Goal: Task Accomplishment & Management: Manage account settings

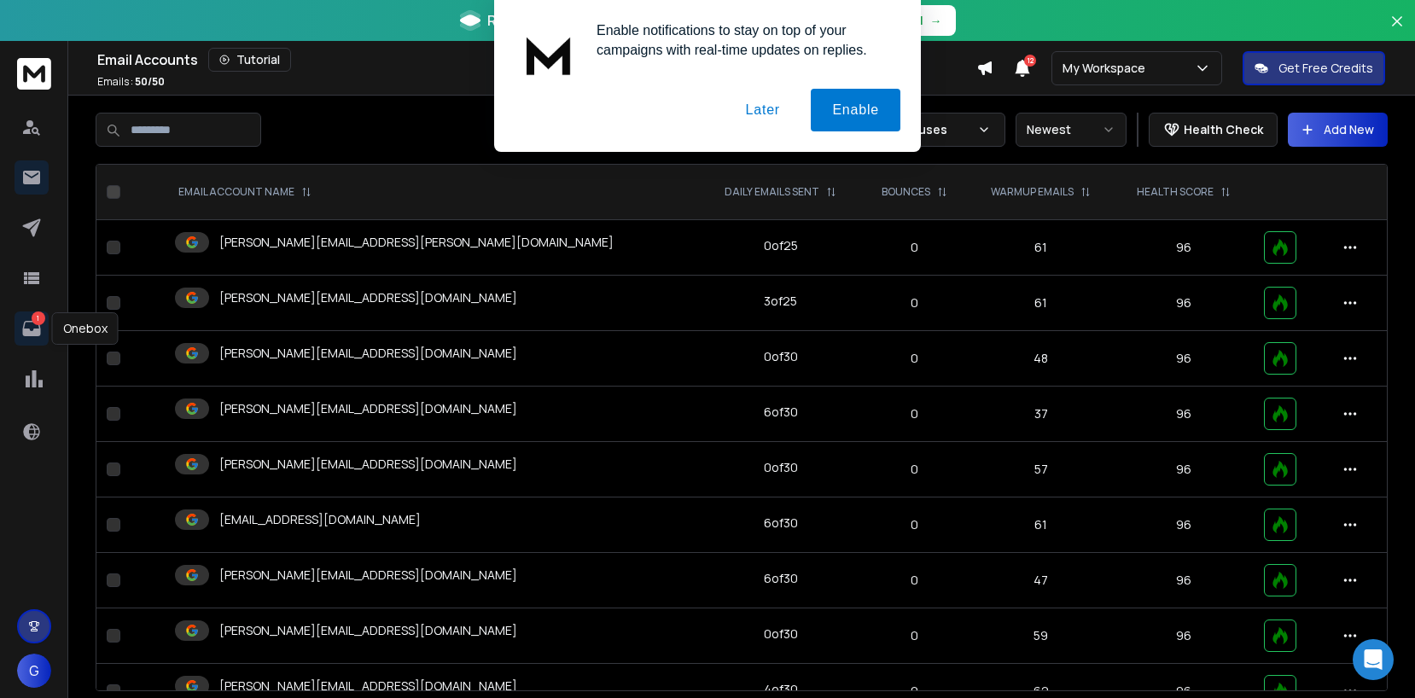
click at [37, 317] on p "1" at bounding box center [39, 318] width 14 height 14
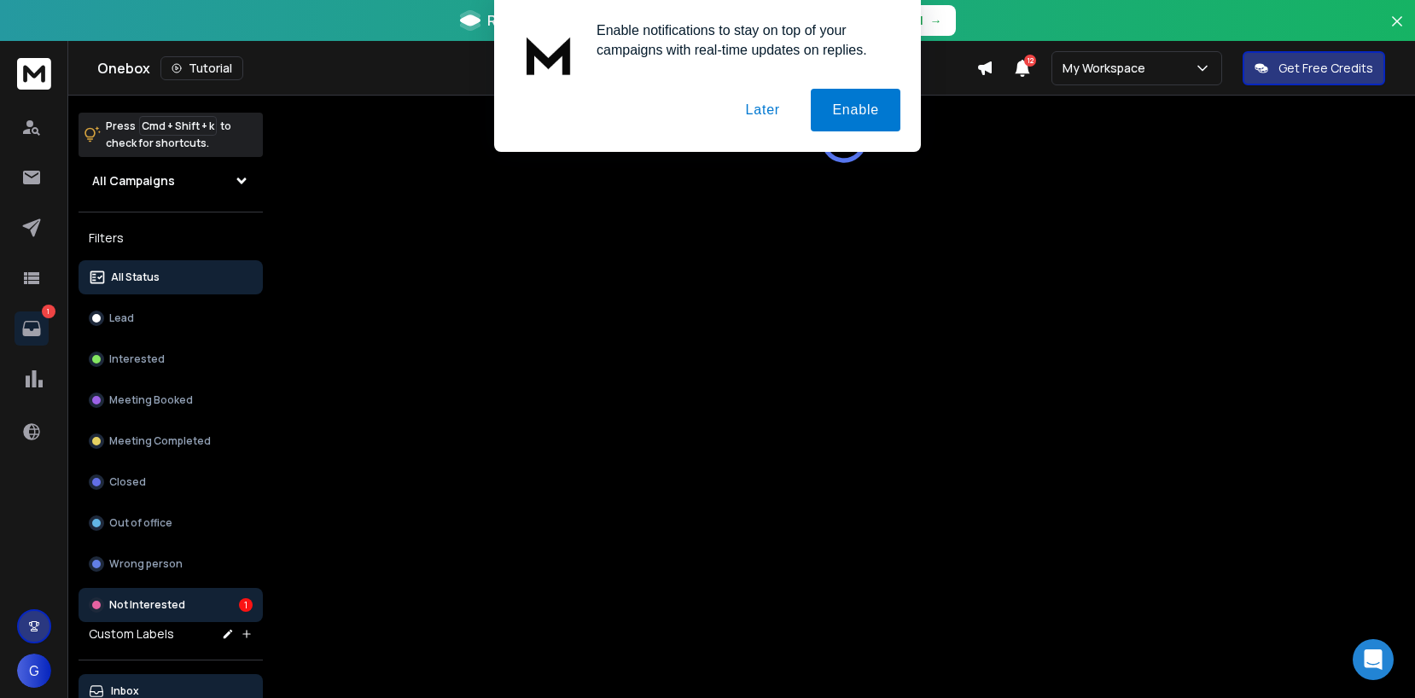
click at [146, 599] on p "Not Interested" at bounding box center [147, 605] width 76 height 14
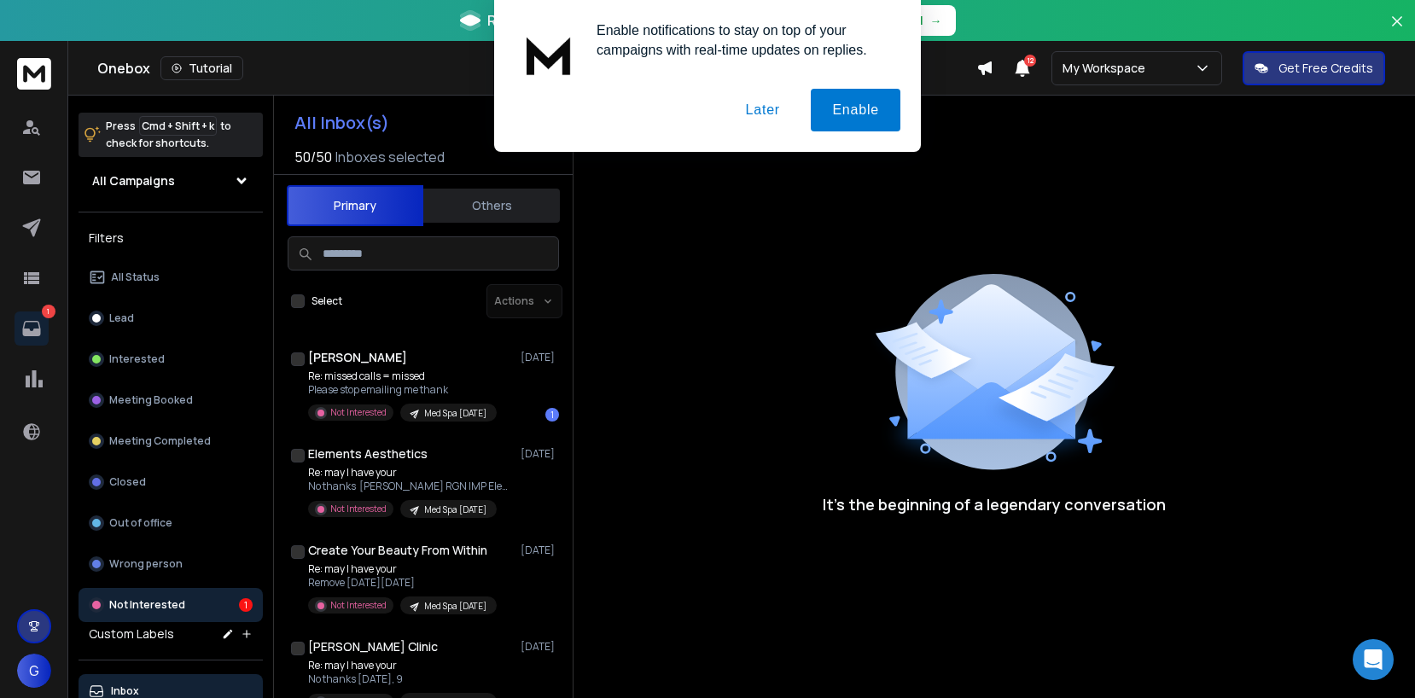
click at [775, 102] on button "Later" at bounding box center [762, 110] width 77 height 43
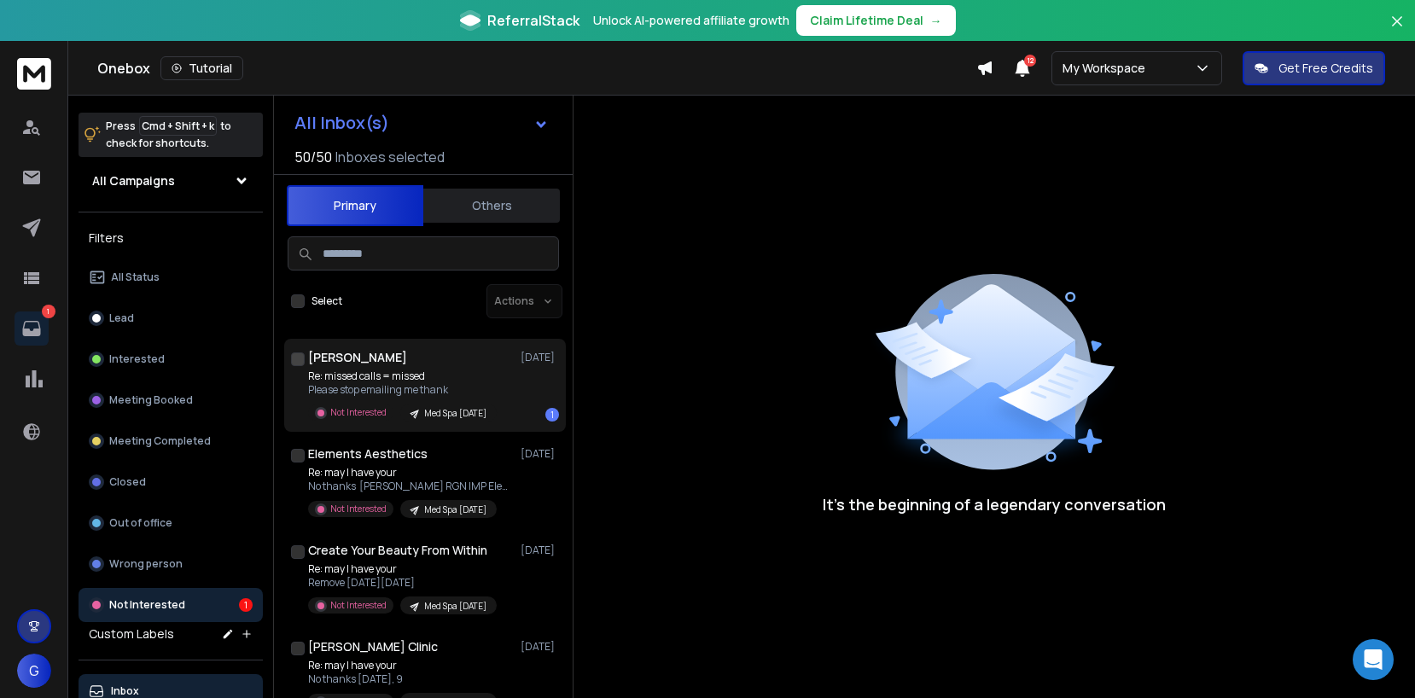
click at [521, 354] on p "[DATE]" at bounding box center [540, 358] width 38 height 14
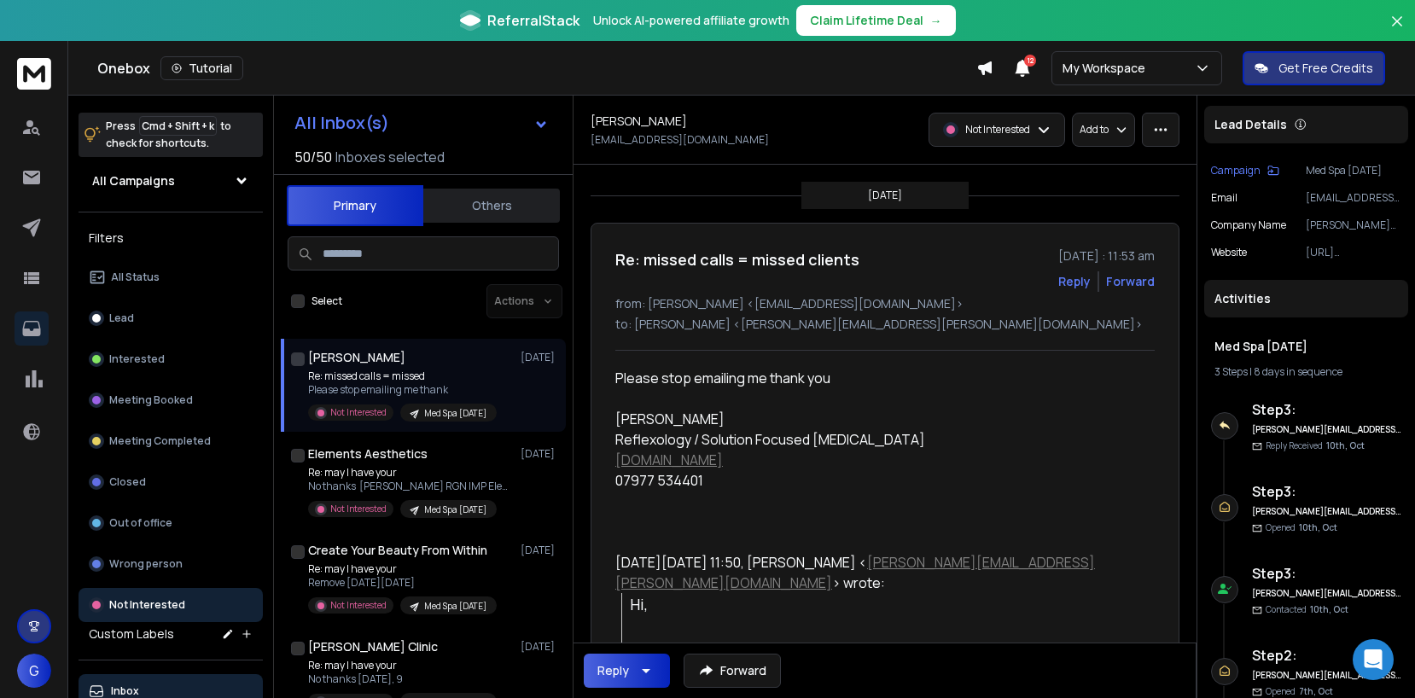
click at [1334, 201] on p "[EMAIL_ADDRESS][DOMAIN_NAME]" at bounding box center [1354, 198] width 96 height 14
click at [32, 234] on icon at bounding box center [31, 228] width 18 height 18
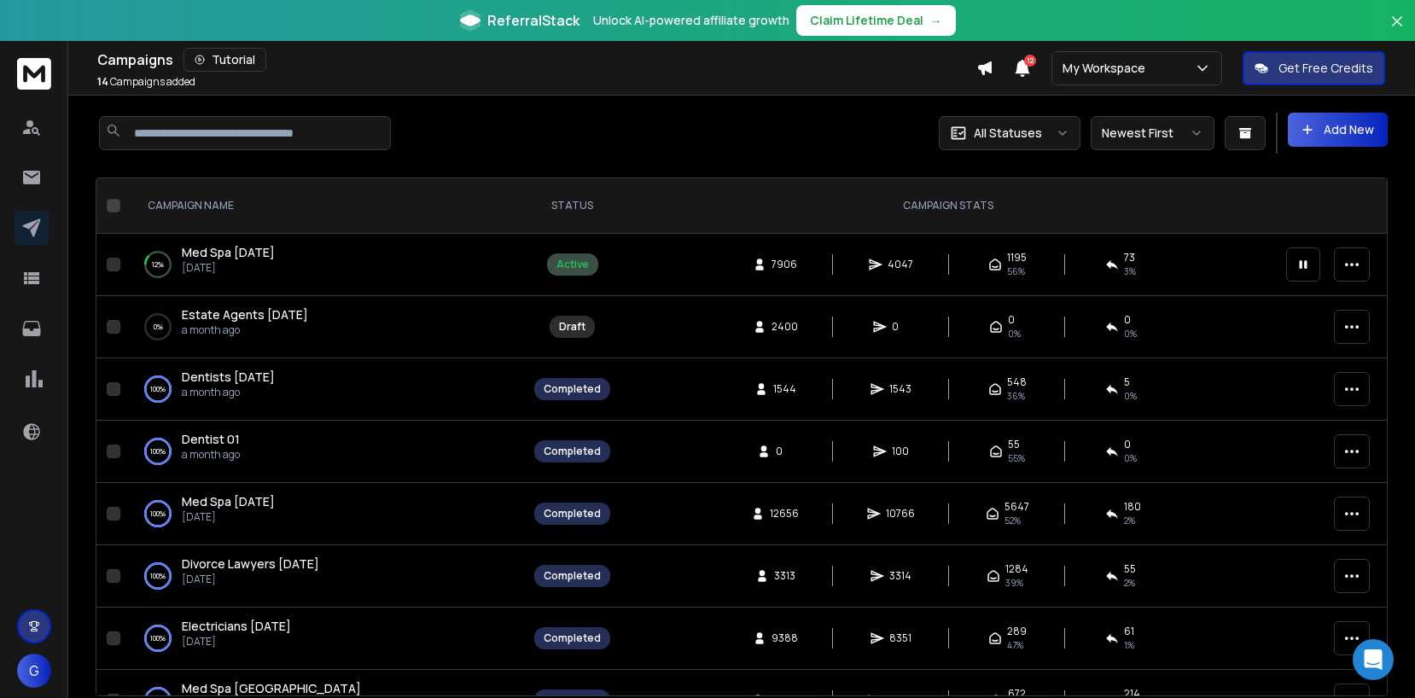
click at [248, 253] on span "Med Spa [DATE]" at bounding box center [228, 252] width 93 height 16
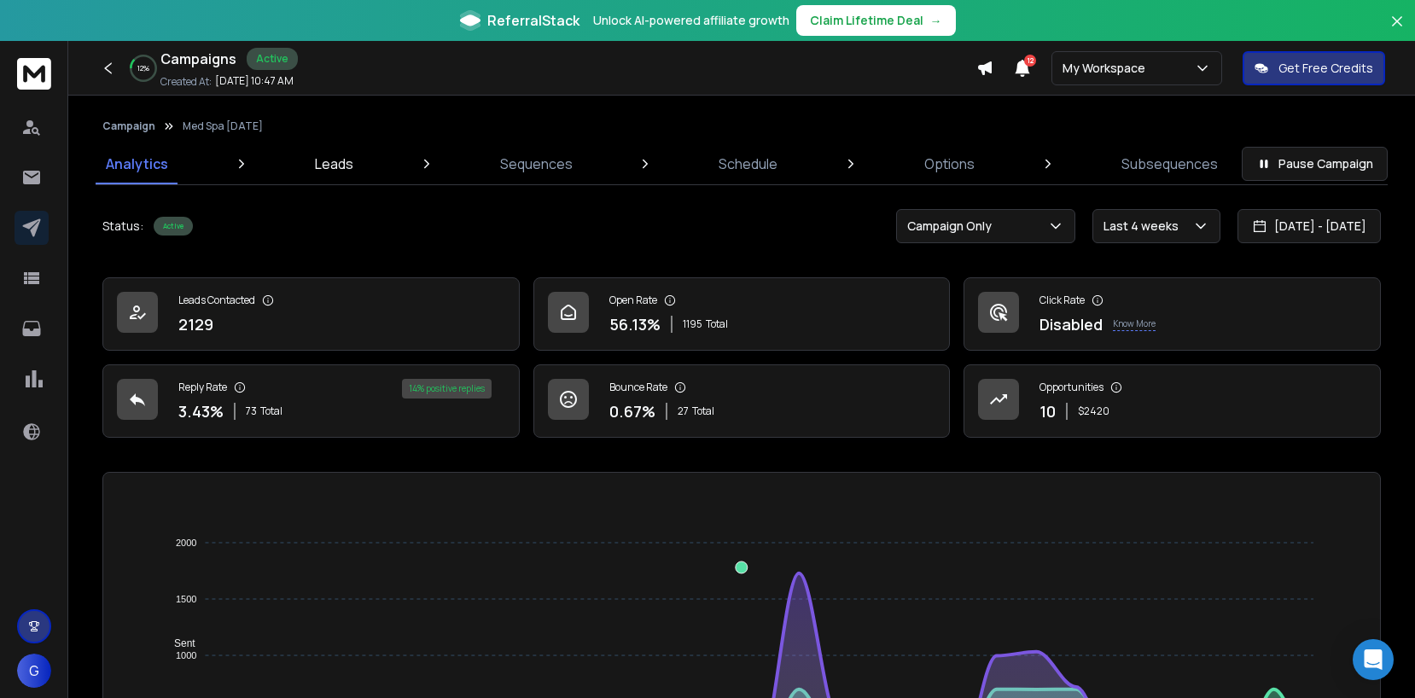
click at [338, 168] on p "Leads" at bounding box center [334, 164] width 38 height 20
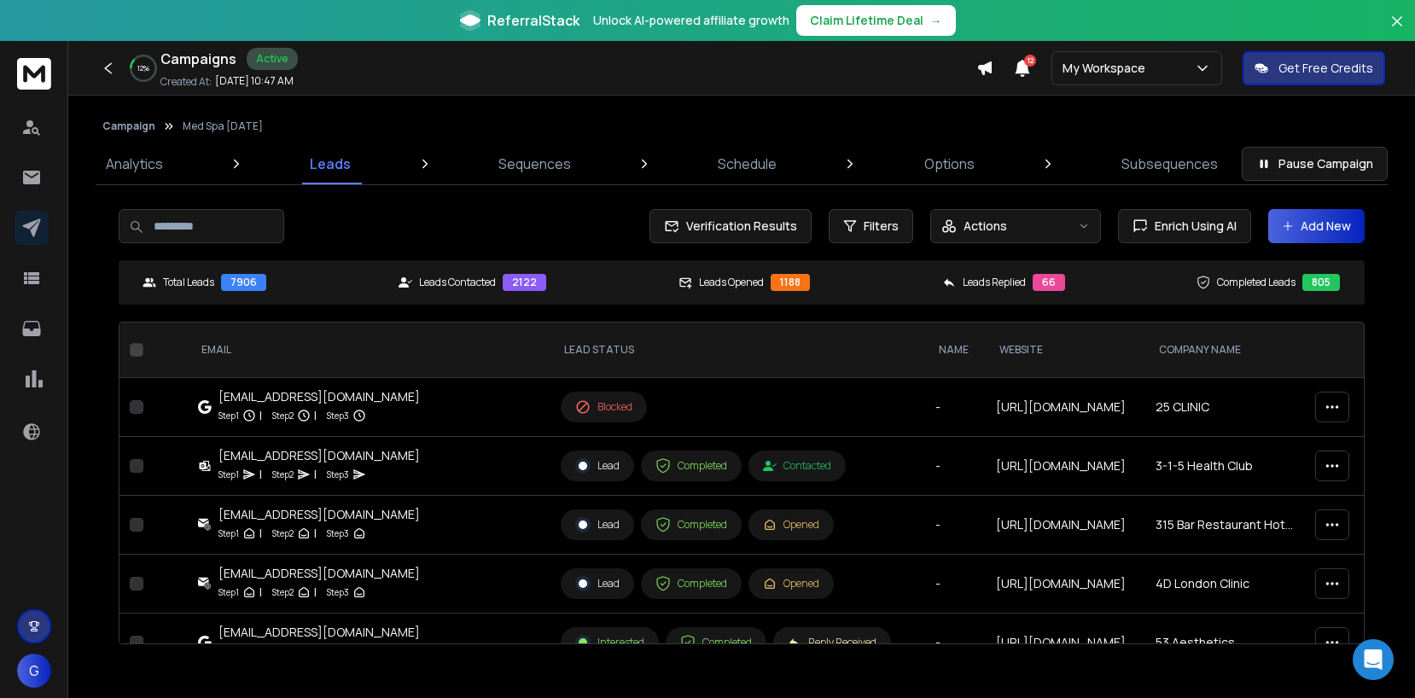
click at [160, 234] on input at bounding box center [202, 226] width 166 height 34
paste input "**********"
type input "**********"
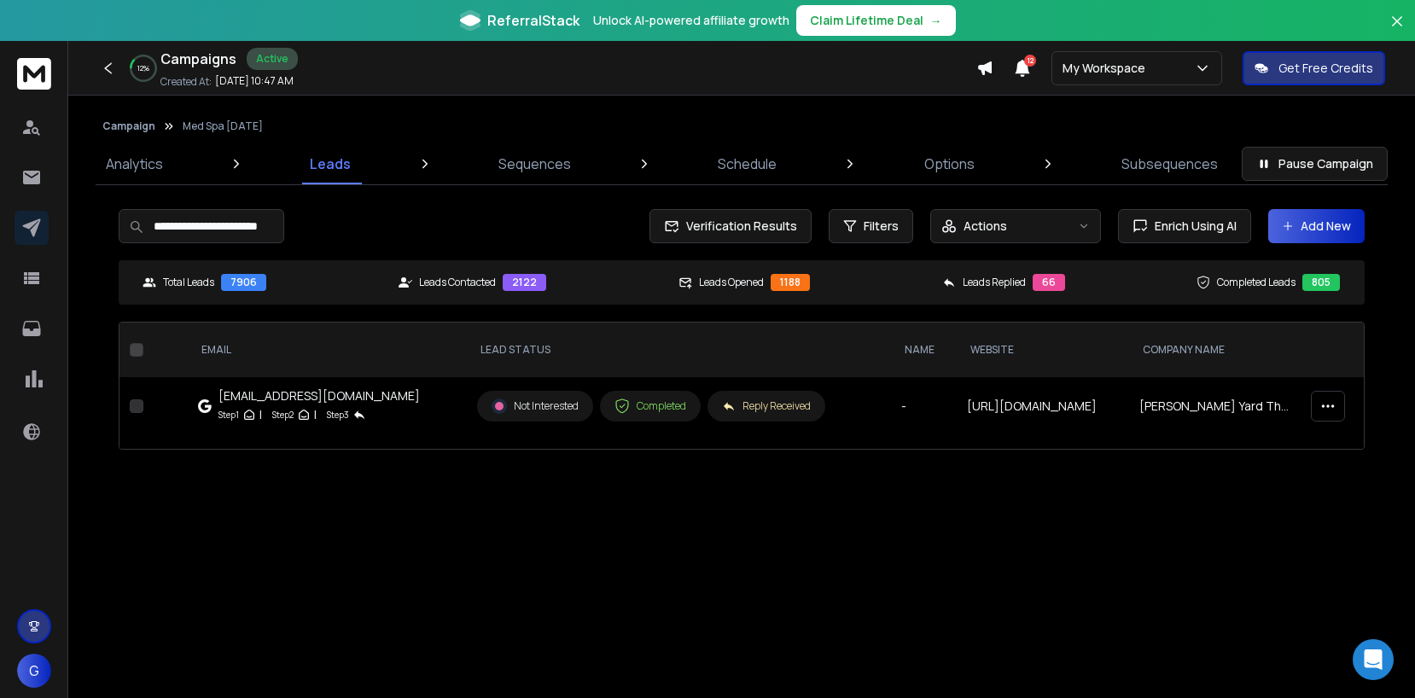
click at [143, 401] on button "button" at bounding box center [137, 406] width 14 height 14
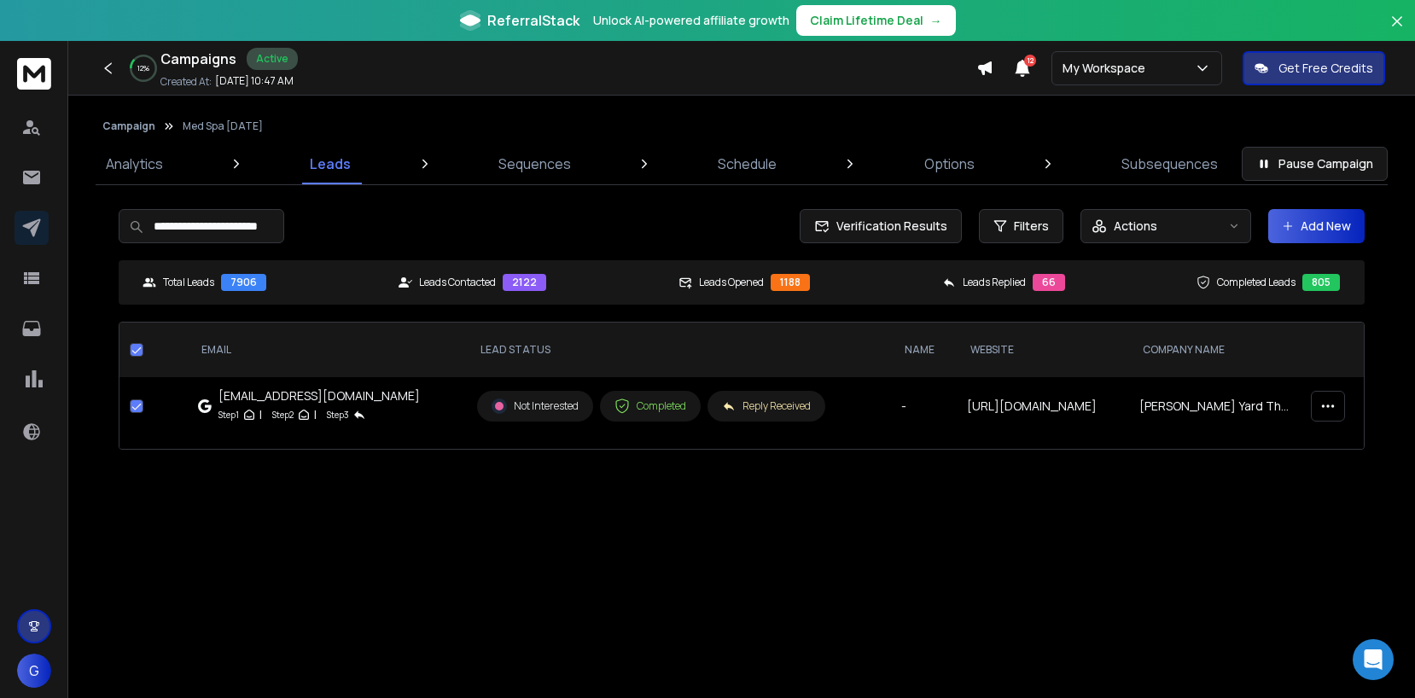
click at [1323, 407] on icon "button" at bounding box center [1327, 405] width 15 height 15
click at [1286, 446] on p "Delete Lead" at bounding box center [1300, 442] width 70 height 17
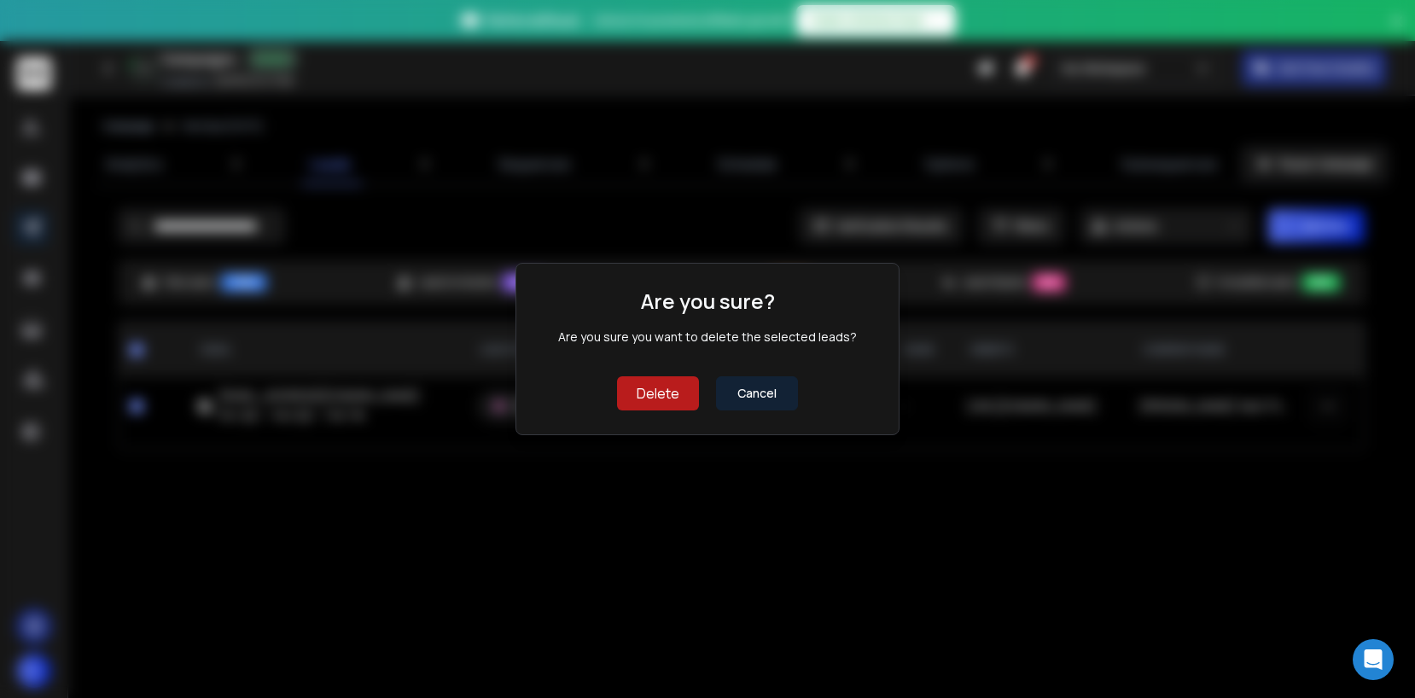
click at [649, 396] on button "Delete" at bounding box center [658, 393] width 82 height 34
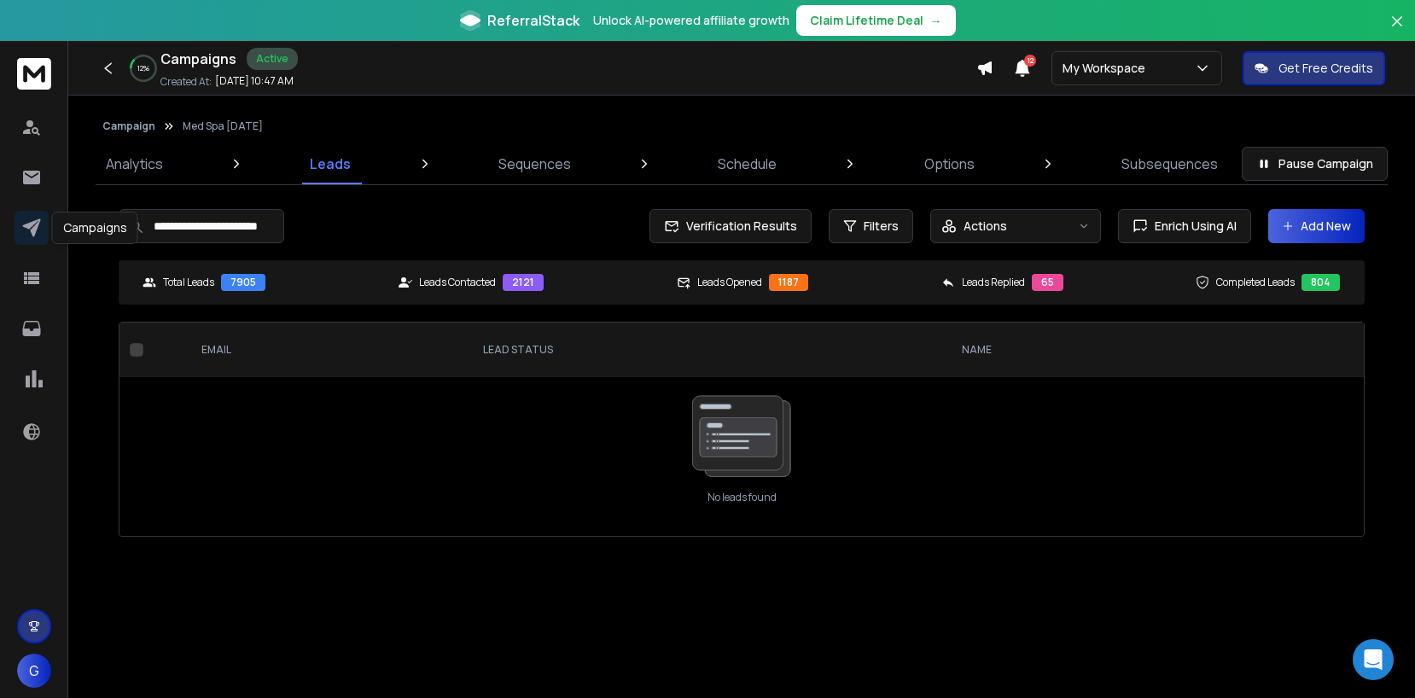
click at [22, 229] on icon at bounding box center [31, 228] width 20 height 20
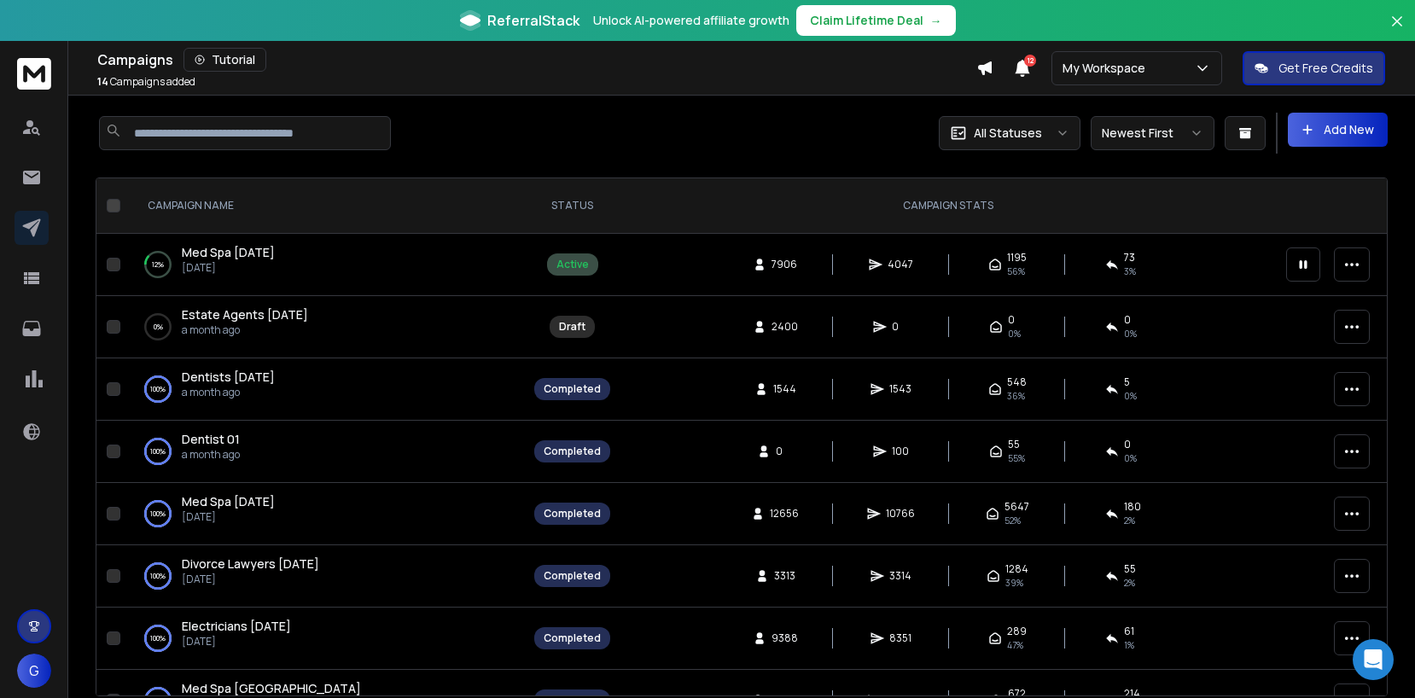
click at [203, 255] on span "Med Spa [DATE]" at bounding box center [228, 252] width 93 height 16
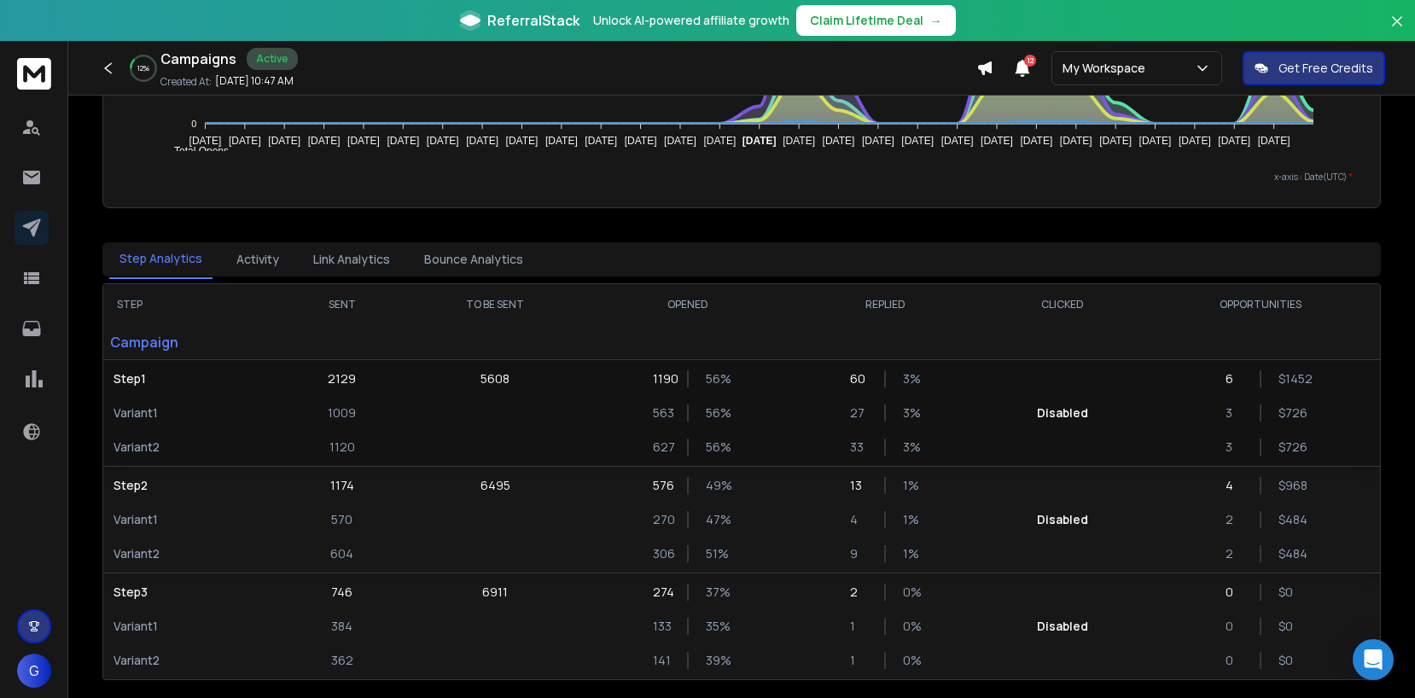
scroll to position [657, 0]
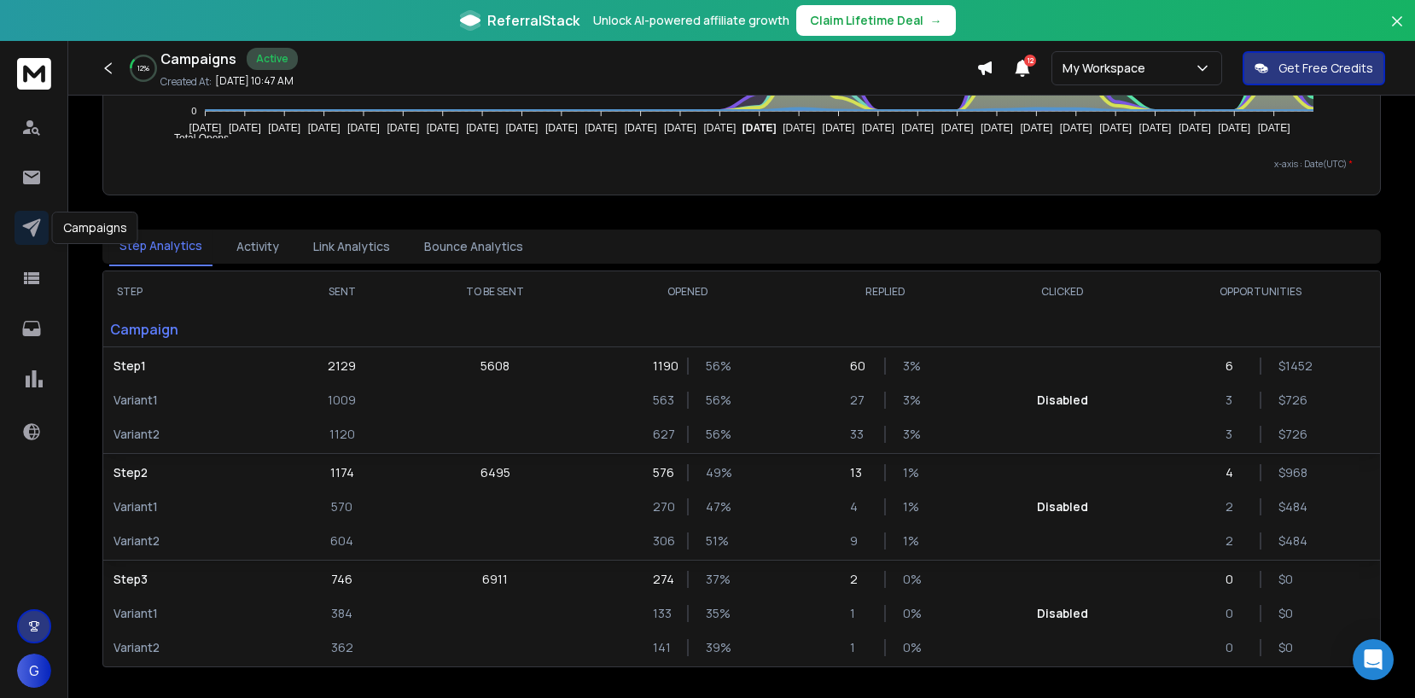
click at [34, 232] on icon at bounding box center [31, 228] width 18 height 18
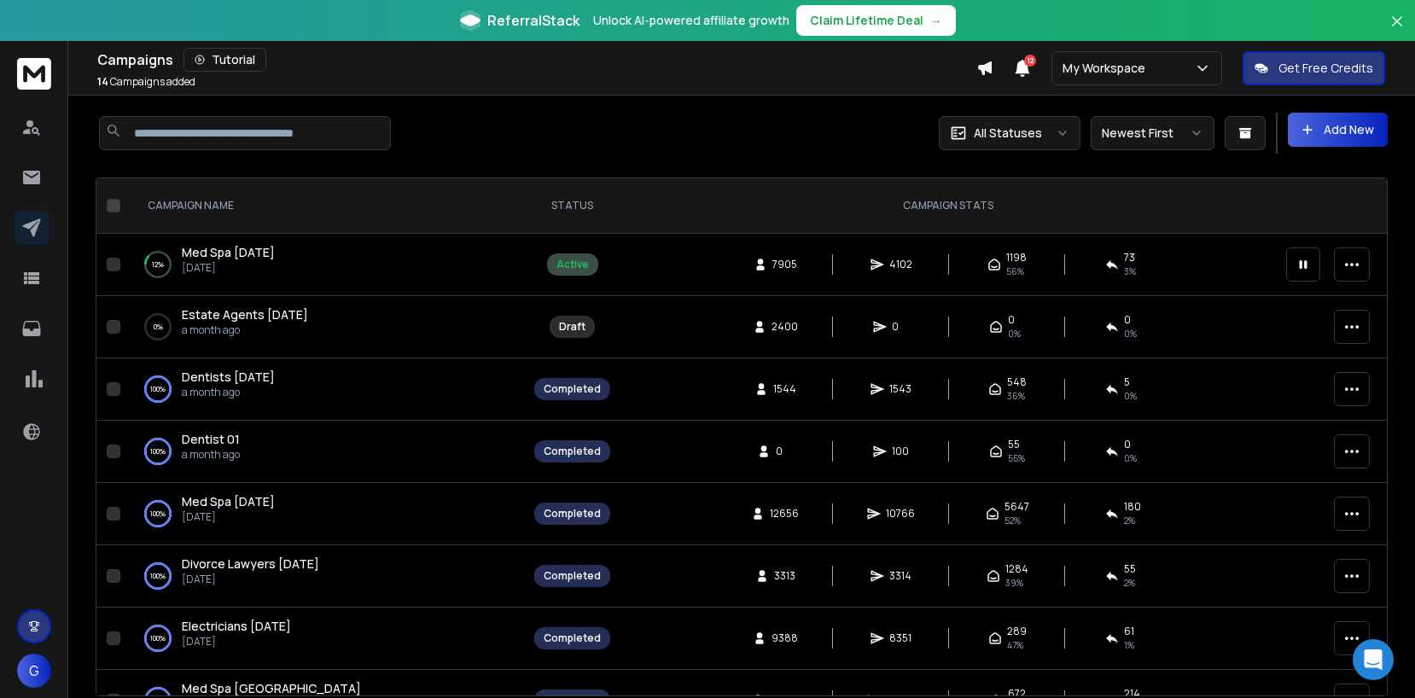
click at [247, 252] on span "Med Spa [DATE]" at bounding box center [228, 252] width 93 height 16
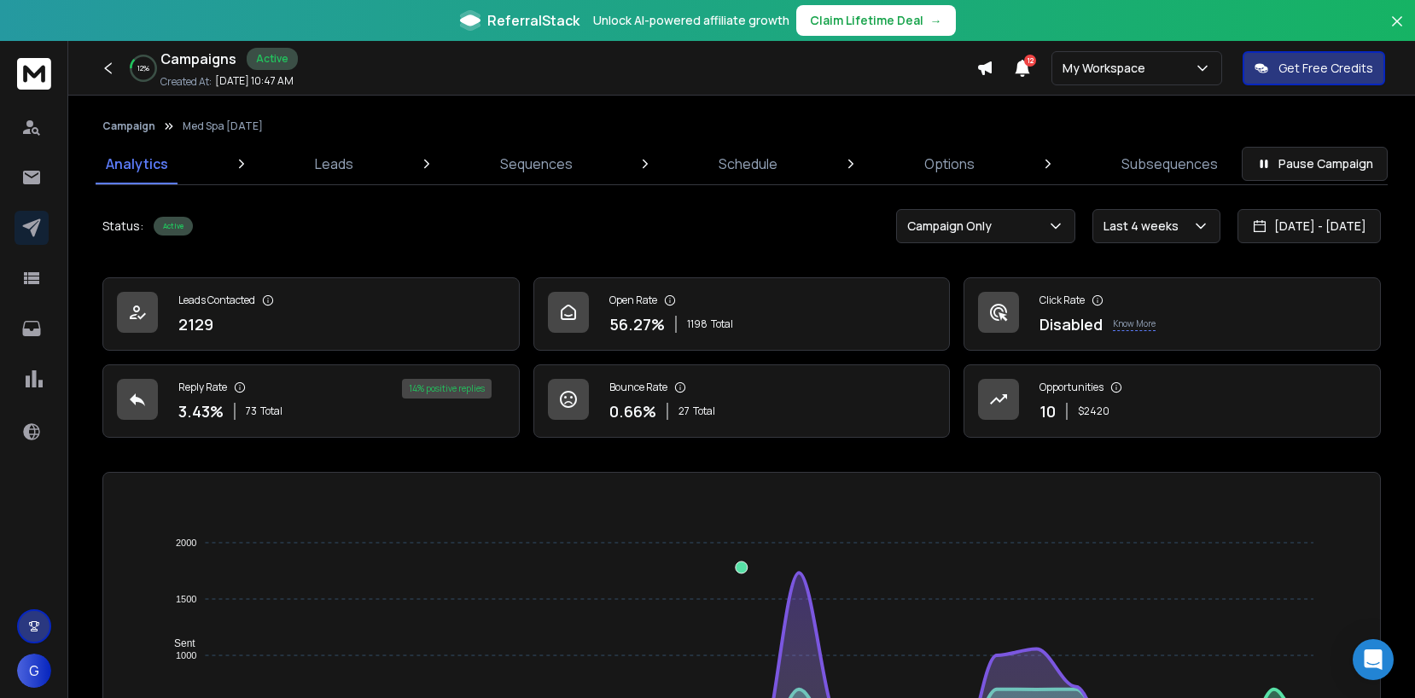
click at [1400, 20] on icon "Close banner" at bounding box center [1396, 21] width 15 height 15
